Goal: Communication & Community: Share content

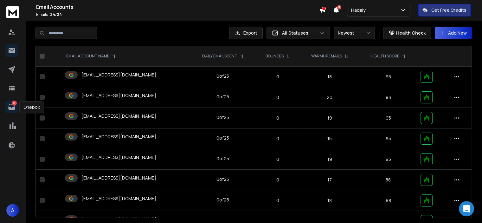
click at [9, 106] on icon at bounding box center [12, 107] width 8 height 8
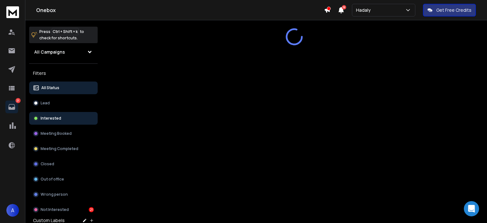
click at [69, 118] on button "Interested" at bounding box center [63, 118] width 68 height 13
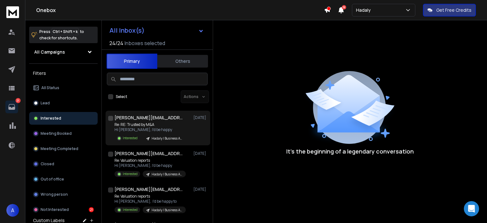
click at [154, 124] on p "Re: RE: Trusted by M&A" at bounding box center [149, 124] width 71 height 5
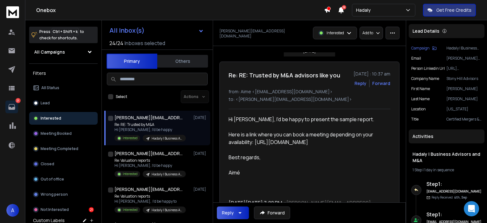
scroll to position [2, 0]
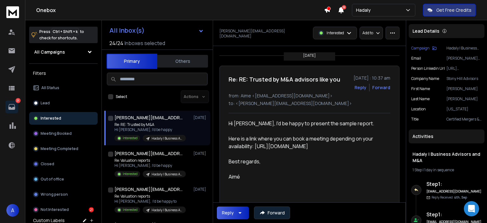
click at [275, 210] on button "Forward" at bounding box center [272, 212] width 36 height 13
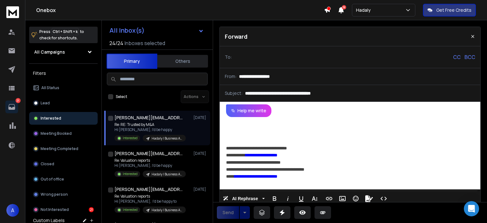
click at [253, 59] on input at bounding box center [256, 56] width 44 height 11
type input "**********"
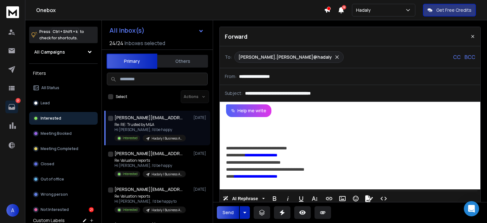
click at [334, 55] on icon at bounding box center [336, 57] width 5 height 5
click at [261, 56] on input at bounding box center [256, 56] width 44 height 11
type input "**********"
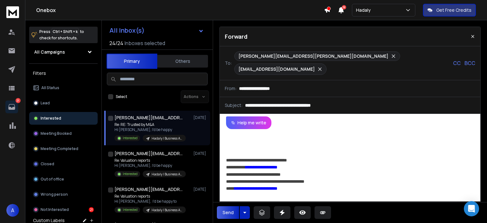
click at [226, 213] on button "Send" at bounding box center [228, 212] width 22 height 13
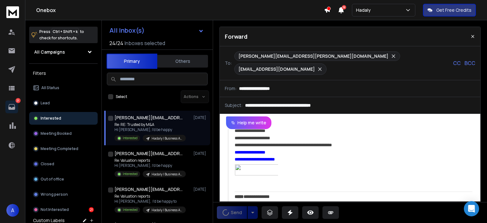
scroll to position [505, 0]
